Goal: Task Accomplishment & Management: Manage account settings

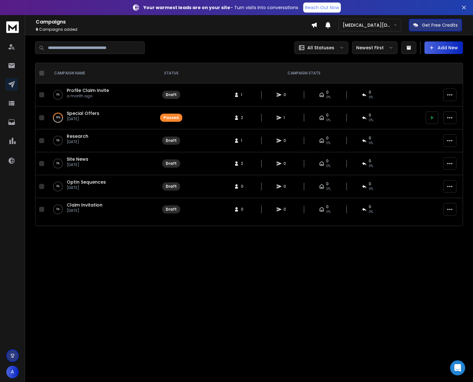
click at [462, 5] on icon at bounding box center [465, 8] width 6 height 6
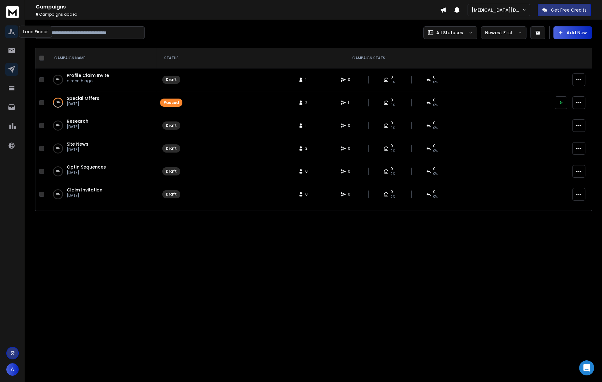
click at [12, 26] on link at bounding box center [11, 31] width 13 height 13
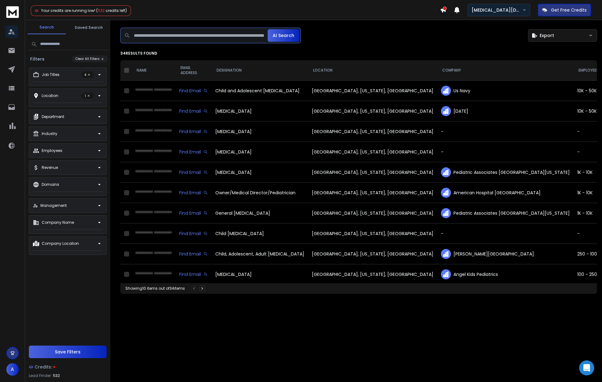
click at [503, 7] on p "[MEDICAL_DATA][DOMAIN_NAME]" at bounding box center [497, 10] width 51 height 6
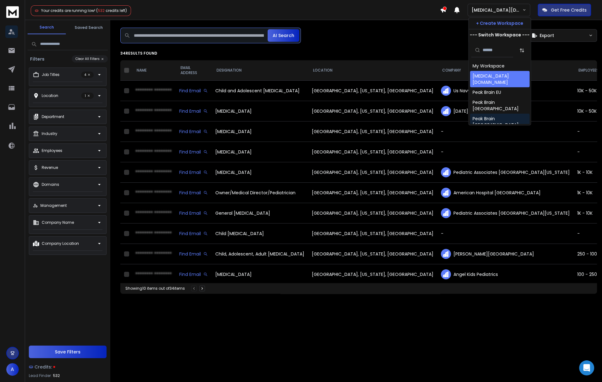
click at [488, 115] on div "Peak Brain [GEOGRAPHIC_DATA]" at bounding box center [500, 121] width 55 height 13
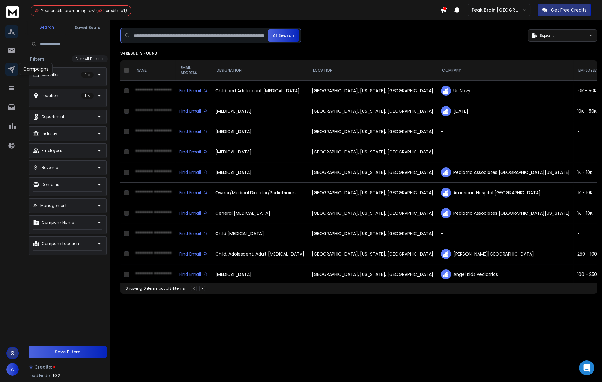
click at [11, 71] on icon at bounding box center [12, 70] width 8 height 8
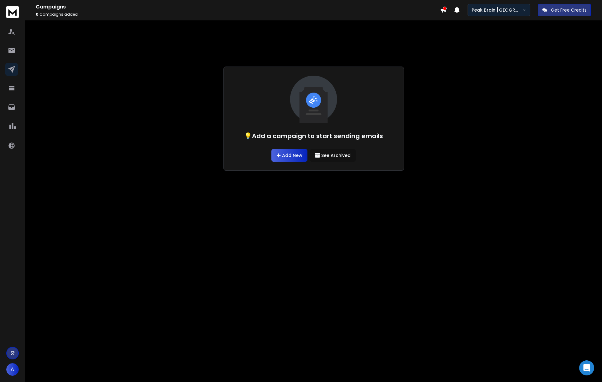
click at [502, 9] on p "Peak Brain [GEOGRAPHIC_DATA]" at bounding box center [497, 10] width 50 height 6
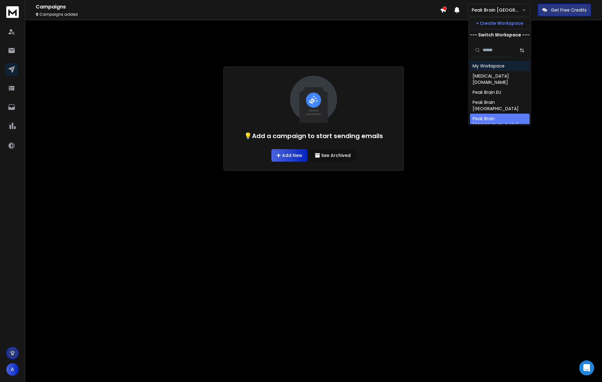
click at [490, 64] on div "My Workspace" at bounding box center [489, 66] width 32 height 6
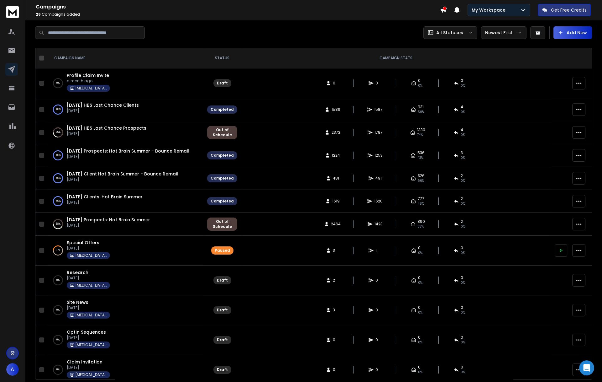
click at [500, 9] on p "My Workspace" at bounding box center [490, 10] width 36 height 6
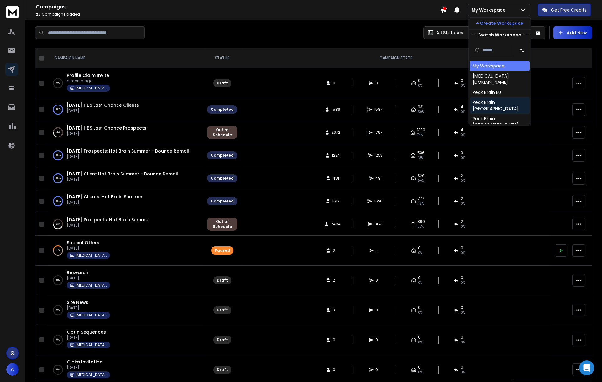
click at [485, 99] on div "Peak Brain [GEOGRAPHIC_DATA]" at bounding box center [500, 105] width 55 height 13
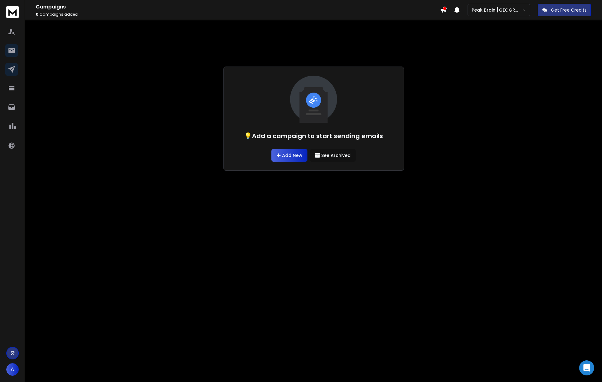
click at [10, 49] on icon at bounding box center [11, 50] width 6 height 5
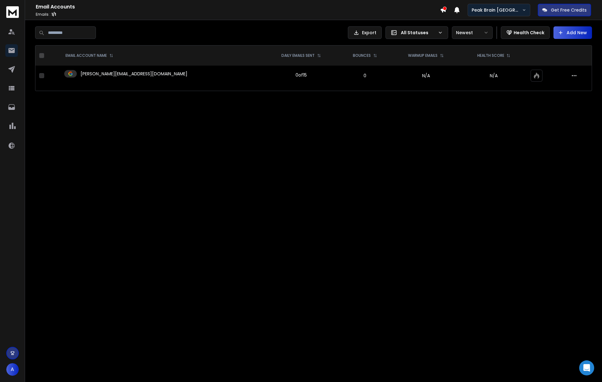
click at [520, 9] on div "Peak Brain [GEOGRAPHIC_DATA]" at bounding box center [499, 10] width 55 height 6
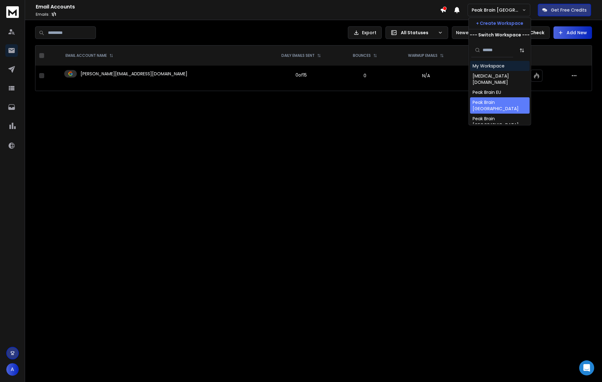
click at [496, 64] on div "My Workspace" at bounding box center [489, 66] width 32 height 6
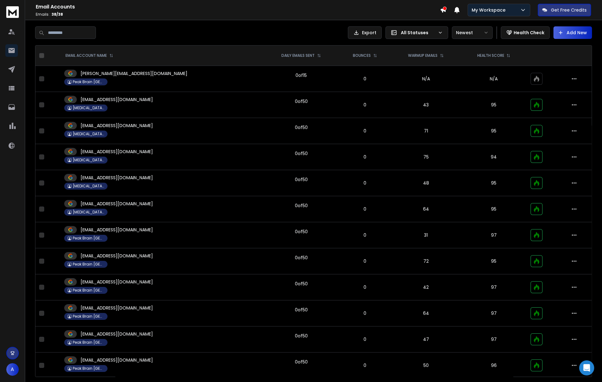
click at [493, 8] on p "My Workspace" at bounding box center [490, 10] width 36 height 6
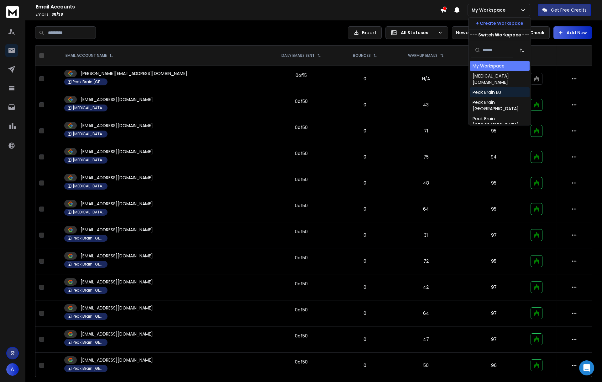
click at [481, 89] on div "Peak Brain EU" at bounding box center [487, 92] width 29 height 6
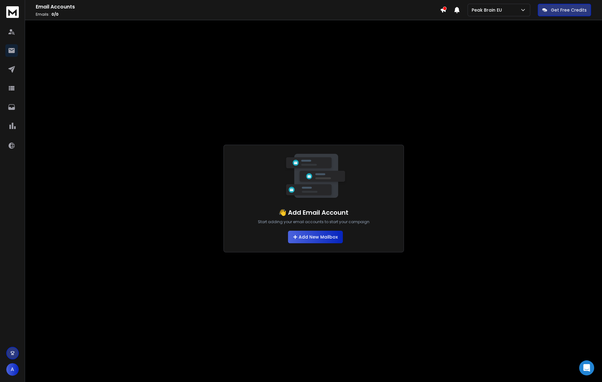
click at [303, 235] on button "Add New Mailbox" at bounding box center [315, 236] width 55 height 13
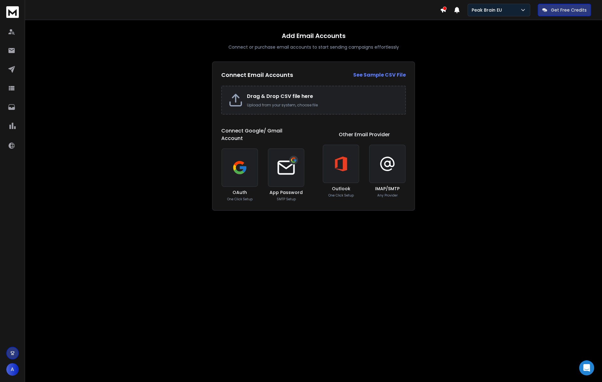
click at [498, 10] on p "Peak Brain EU" at bounding box center [488, 10] width 33 height 6
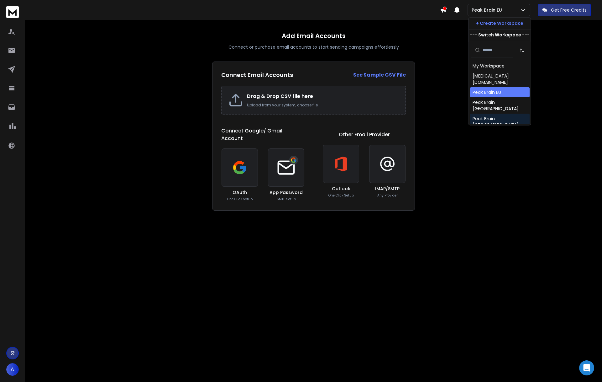
click at [486, 115] on div "Peak Brain [GEOGRAPHIC_DATA]" at bounding box center [500, 121] width 55 height 13
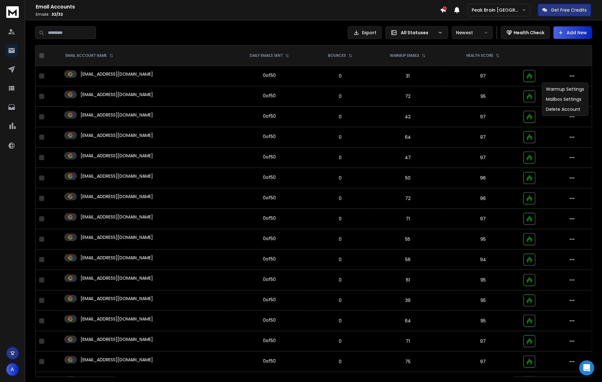
click at [575, 73] on icon at bounding box center [572, 76] width 6 height 6
click at [131, 75] on p "[EMAIL_ADDRESS][DOMAIN_NAME]" at bounding box center [117, 74] width 72 height 6
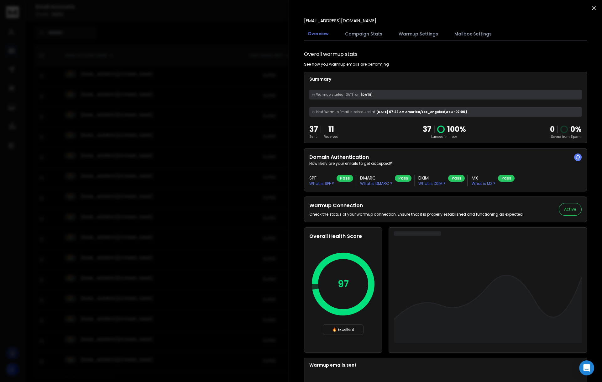
click at [593, 9] on icon "button" at bounding box center [594, 8] width 6 height 6
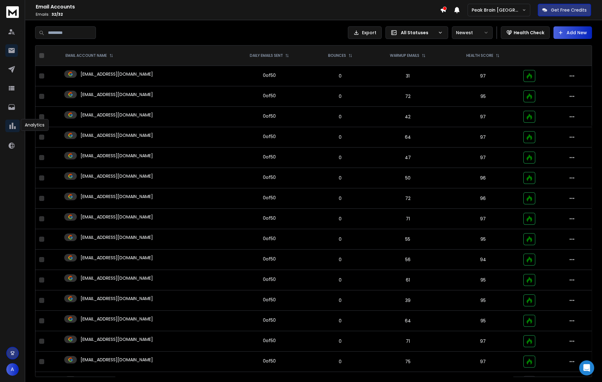
click at [8, 120] on link at bounding box center [12, 126] width 14 height 14
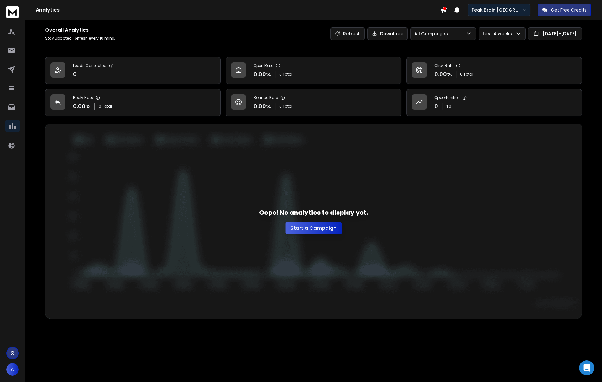
click at [518, 8] on div "Peak Brain [GEOGRAPHIC_DATA]" at bounding box center [499, 10] width 55 height 6
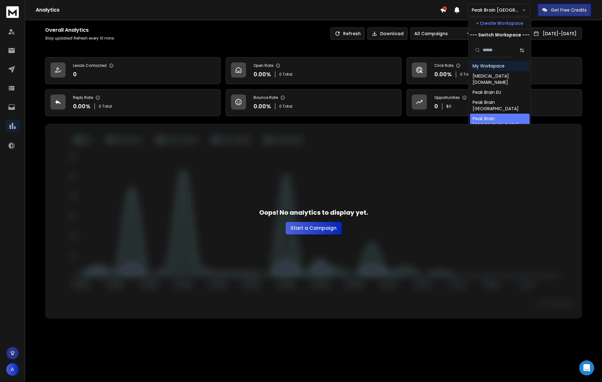
click at [504, 64] on div "My Workspace" at bounding box center [489, 66] width 32 height 6
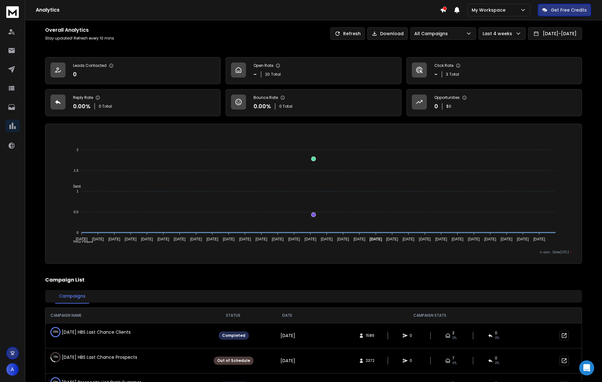
scroll to position [3, 0]
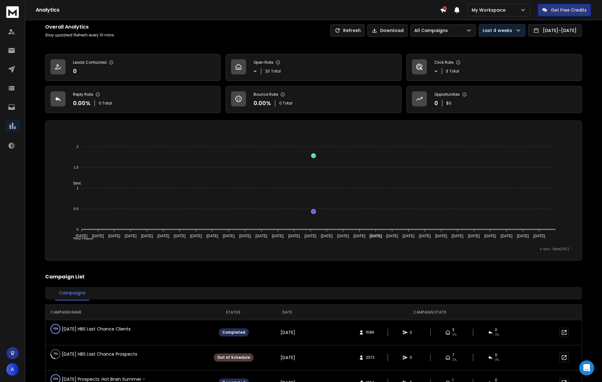
click at [489, 29] on p "Last 4 weeks" at bounding box center [499, 30] width 32 height 6
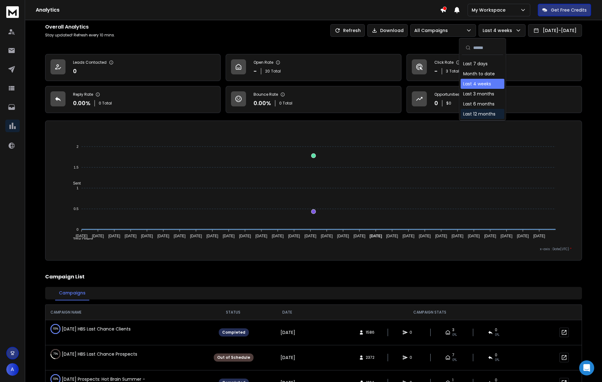
click at [475, 114] on div "Last 12 months" at bounding box center [479, 114] width 32 height 6
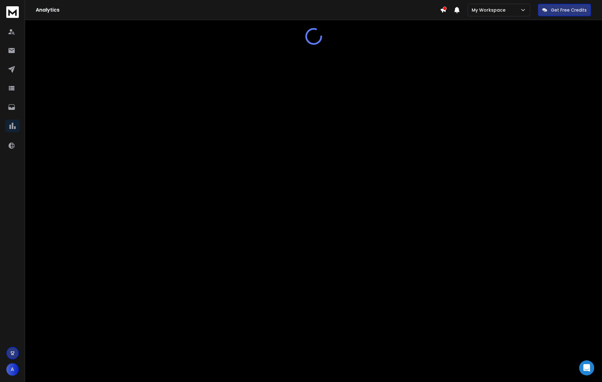
scroll to position [0, 0]
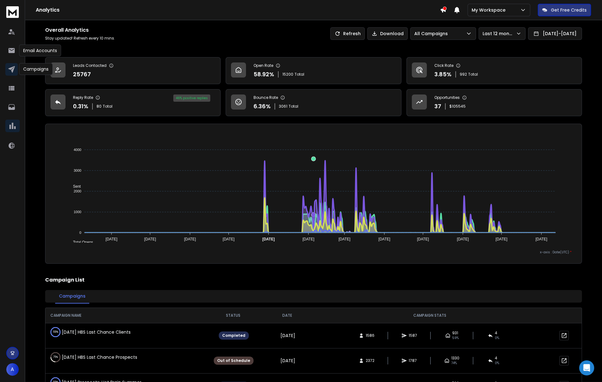
click at [13, 71] on icon at bounding box center [12, 70] width 8 height 8
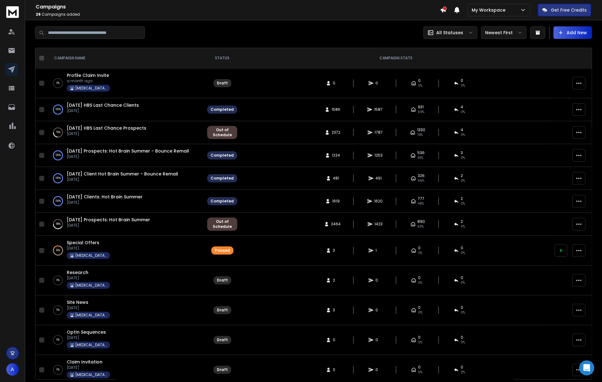
click at [94, 109] on p "[DATE]" at bounding box center [103, 110] width 72 height 5
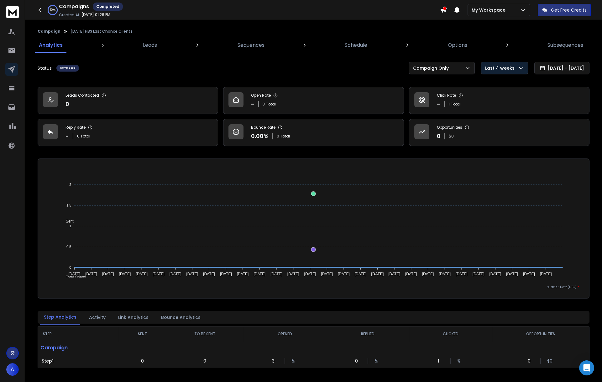
click at [485, 67] on p "Last 4 weeks" at bounding box center [501, 68] width 32 height 6
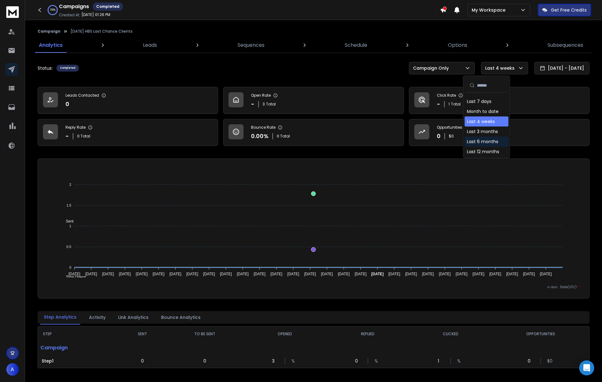
click at [483, 141] on div "Last 6 months" at bounding box center [482, 141] width 31 height 6
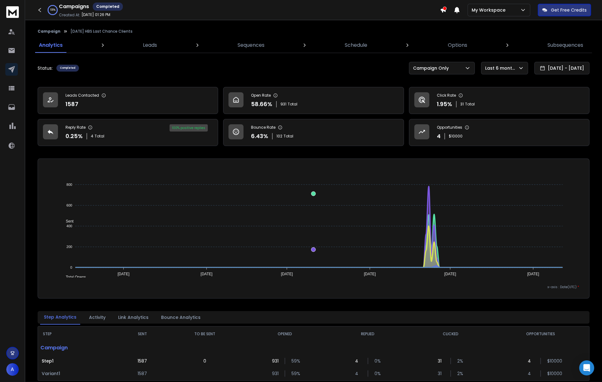
click at [54, 31] on button "Campaign" at bounding box center [49, 31] width 23 height 5
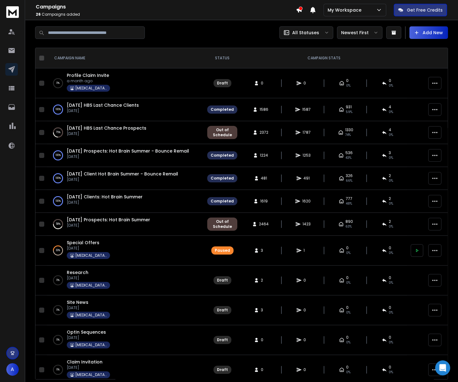
click at [233, 17] on div "Campaigns 26 Campaigns added My Workspace Get Free Credits" at bounding box center [229, 10] width 458 height 20
click at [180, 30] on div at bounding box center [138, 32] width 207 height 13
click at [14, 373] on span "A" at bounding box center [12, 369] width 13 height 13
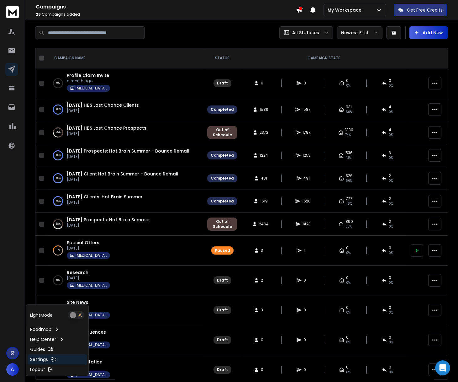
click at [38, 356] on p "Settings" at bounding box center [39, 359] width 18 height 6
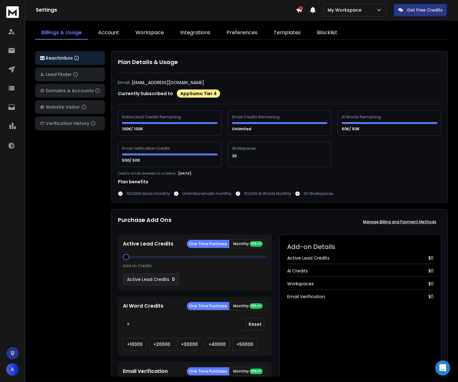
click at [108, 35] on link "Account" at bounding box center [109, 32] width 34 height 13
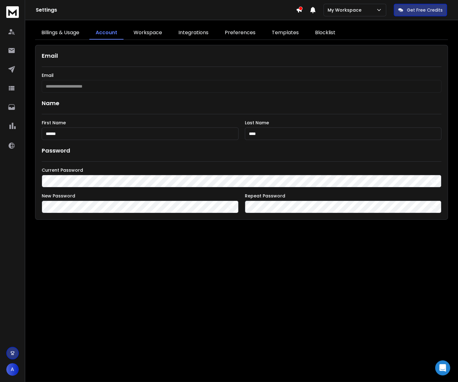
click at [147, 33] on link "Workspace" at bounding box center [147, 32] width 41 height 13
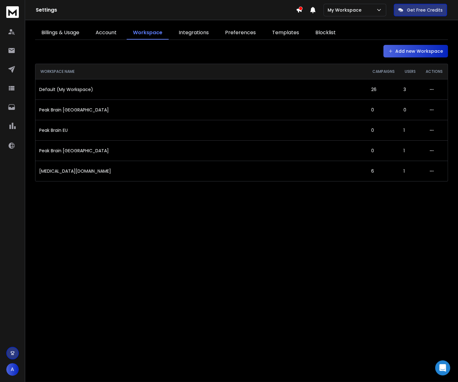
click at [63, 32] on link "Billings & Usage" at bounding box center [60, 32] width 50 height 13
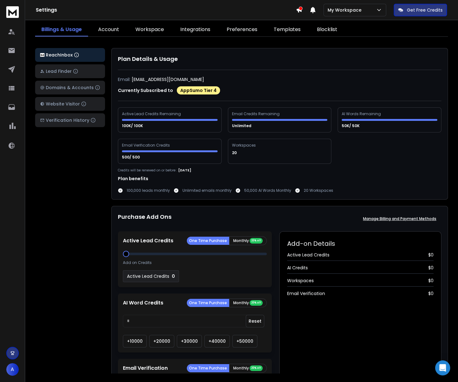
scroll to position [2, 0]
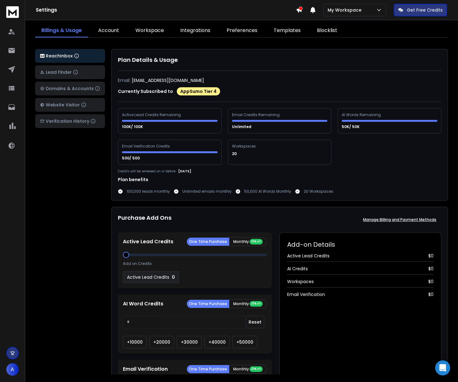
click at [159, 29] on link "Workspace" at bounding box center [149, 30] width 41 height 13
